Goal: Check status

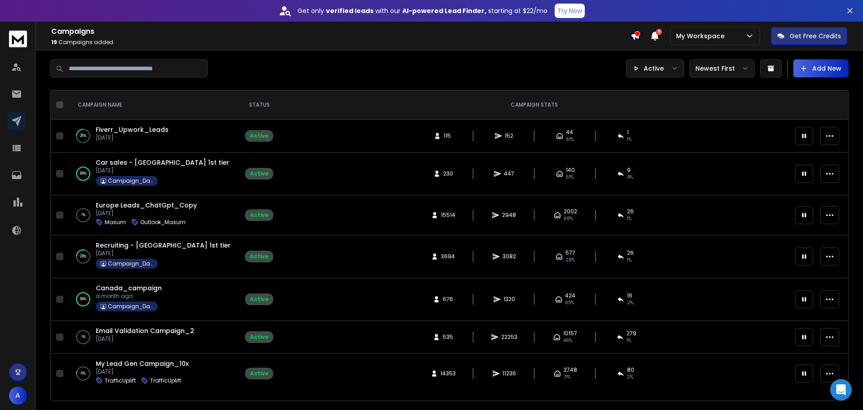
click at [165, 329] on span "Email Validation Campaign_2" at bounding box center [145, 330] width 98 height 9
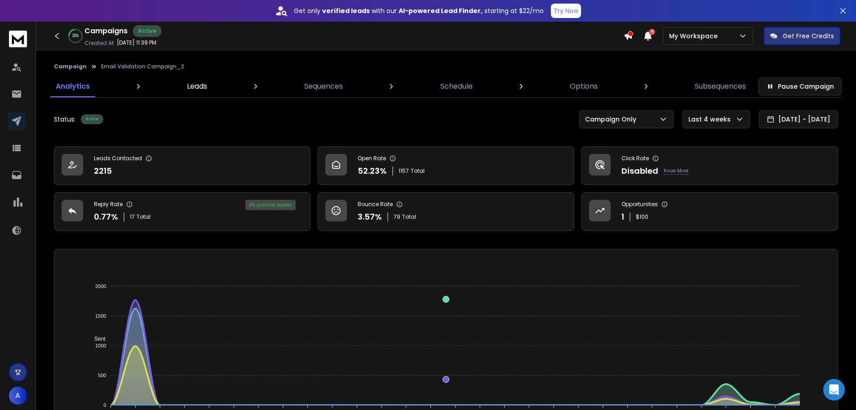
click at [203, 89] on p "Leads" at bounding box center [197, 86] width 20 height 11
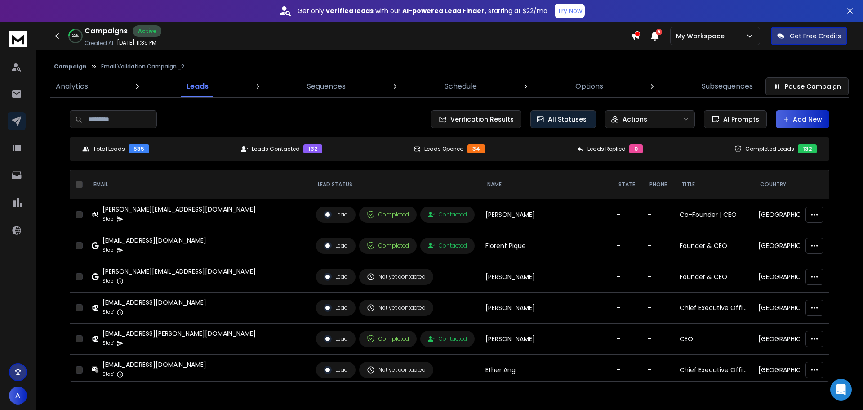
click at [577, 115] on p "All Statuses" at bounding box center [567, 119] width 39 height 9
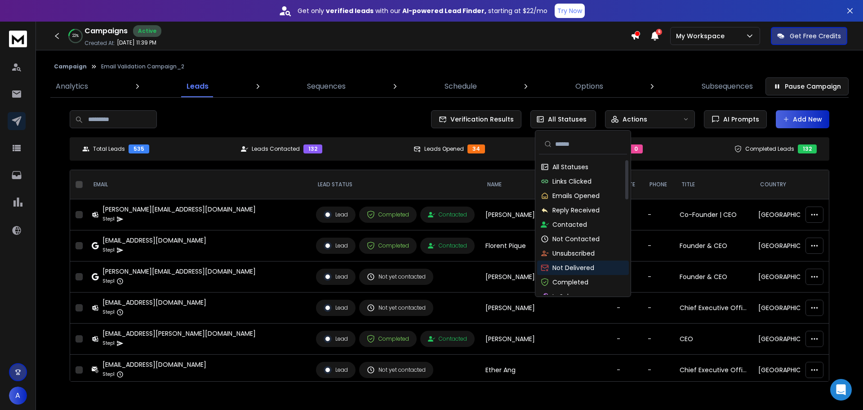
click at [574, 268] on p "Not Delivered" at bounding box center [573, 267] width 42 height 9
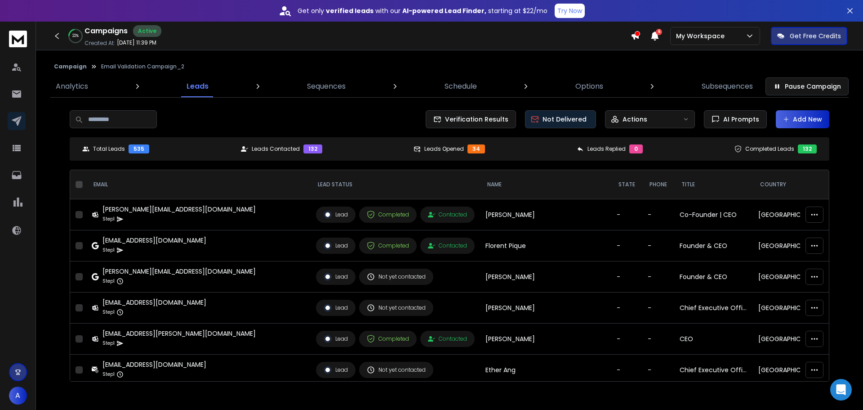
click at [548, 113] on button "Not Delivered" at bounding box center [560, 119] width 71 height 18
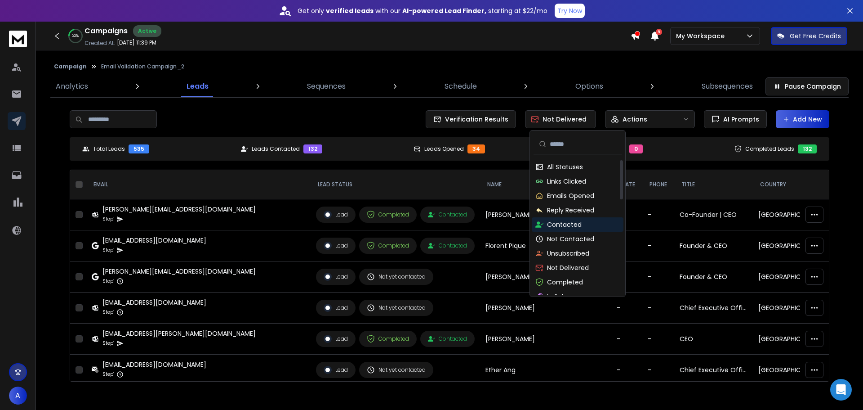
click at [561, 223] on p "Contacted" at bounding box center [564, 224] width 35 height 9
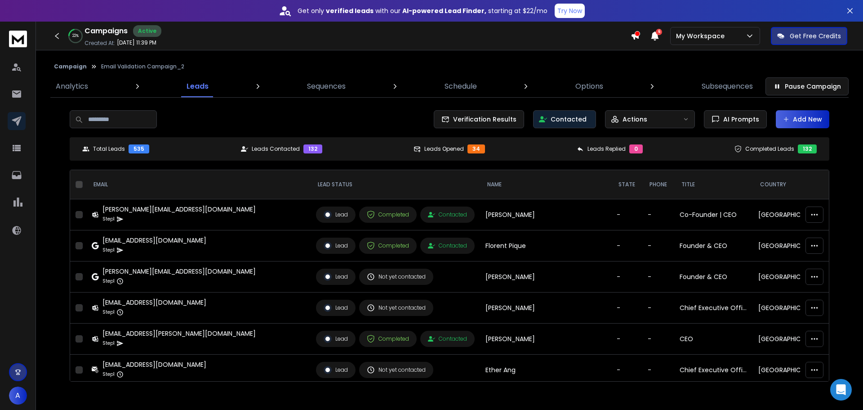
click at [556, 121] on p "Contacted" at bounding box center [569, 119] width 36 height 9
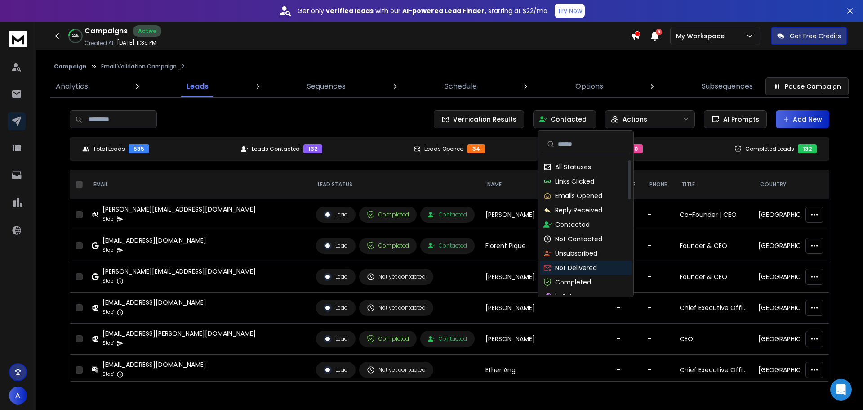
click at [571, 266] on p "Not Delivered" at bounding box center [576, 267] width 42 height 9
